Goal: Task Accomplishment & Management: Manage account settings

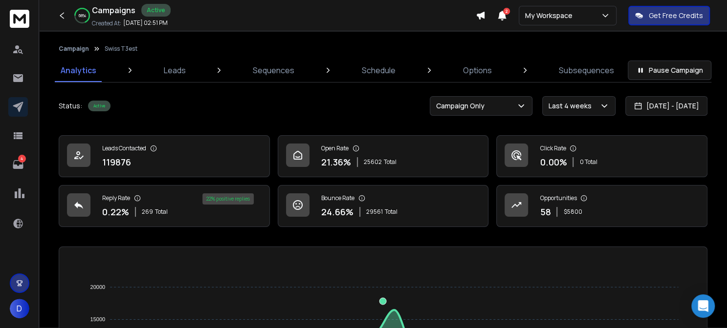
click at [478, 54] on div "Campaign Swiss T3est" at bounding box center [383, 49] width 656 height 16
click at [479, 73] on p "Options" at bounding box center [476, 71] width 29 height 12
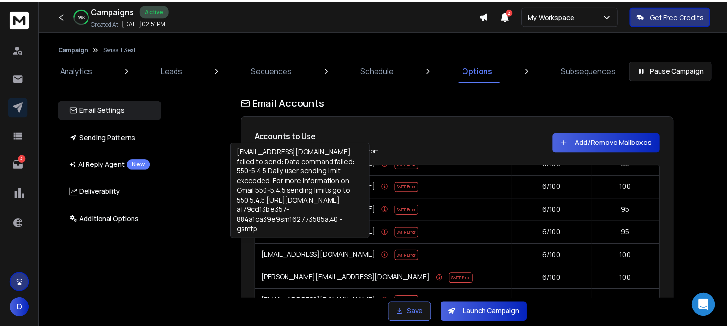
scroll to position [794, 0]
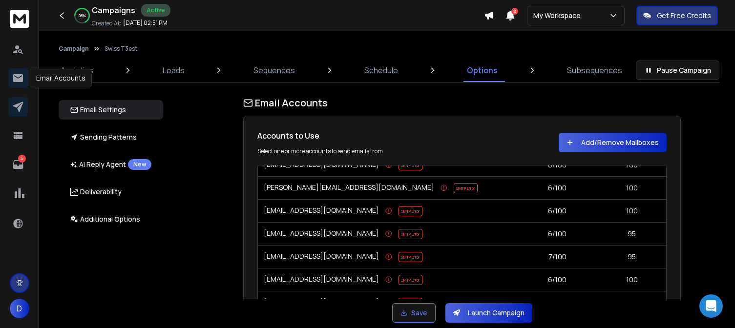
click at [20, 72] on icon at bounding box center [18, 78] width 12 height 12
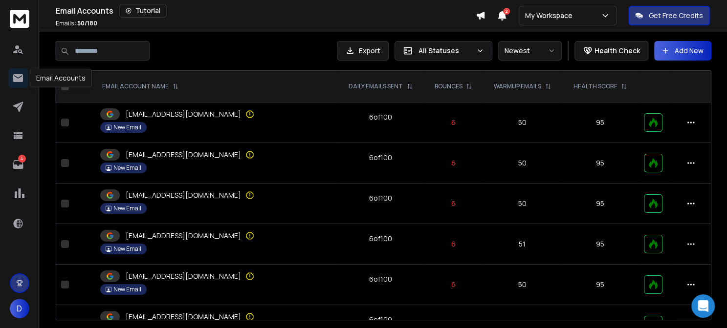
click at [20, 87] on link at bounding box center [18, 78] width 20 height 20
click at [20, 98] on link at bounding box center [18, 107] width 20 height 20
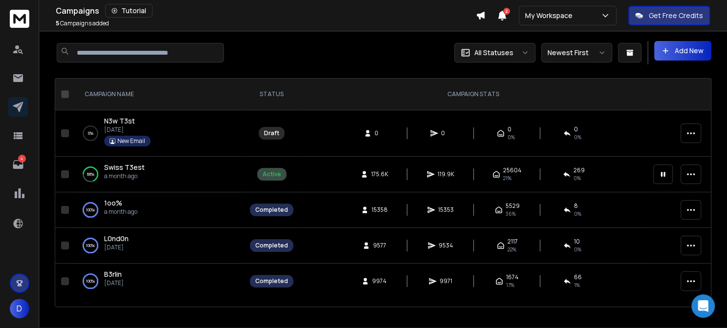
click at [669, 173] on button at bounding box center [663, 175] width 20 height 20
